Goal: Task Accomplishment & Management: Use online tool/utility

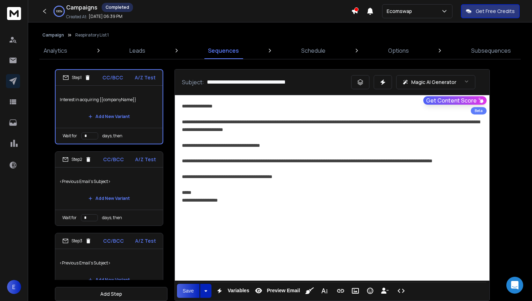
scroll to position [10, 0]
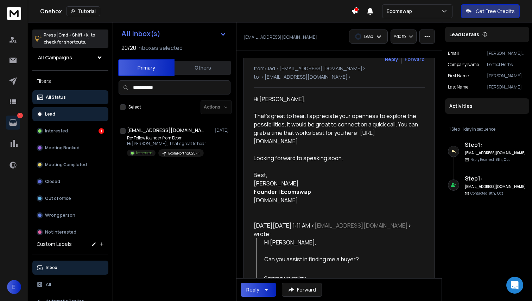
scroll to position [28, 0]
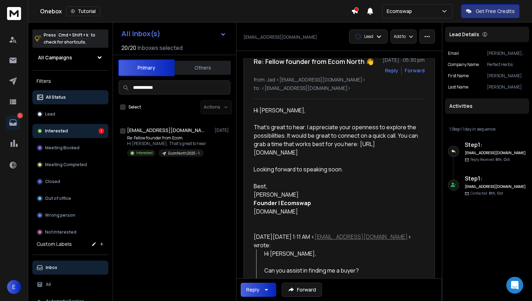
click at [55, 128] on div "Interested" at bounding box center [52, 131] width 31 height 6
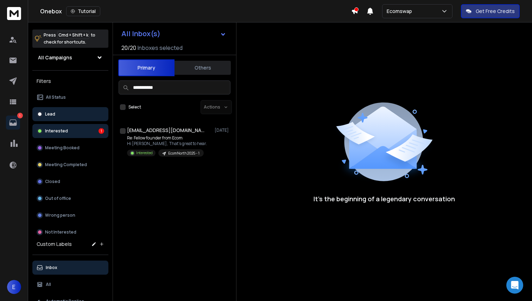
click at [81, 115] on button "Lead" at bounding box center [70, 114] width 76 height 14
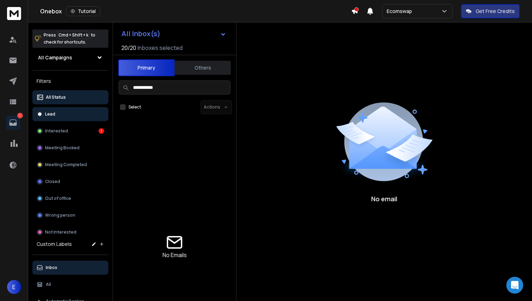
click at [81, 104] on button "All Status" at bounding box center [70, 97] width 76 height 14
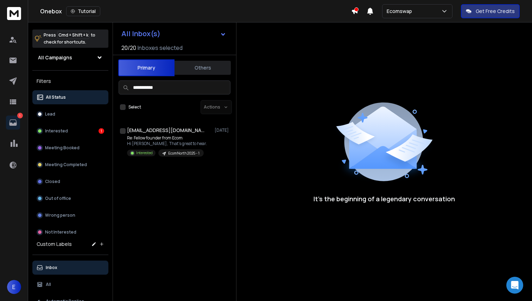
drag, startPoint x: 173, startPoint y: 84, endPoint x: 112, endPoint y: 82, distance: 60.9
click at [112, 82] on div "**********" at bounding box center [280, 173] width 504 height 301
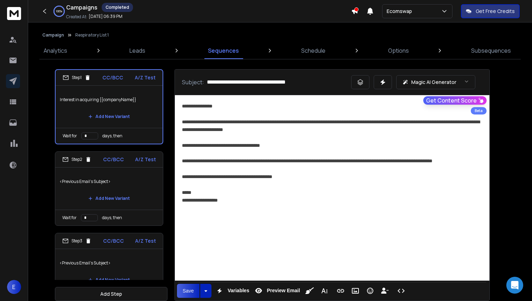
scroll to position [10, 0]
